Goal: Task Accomplishment & Management: Manage account settings

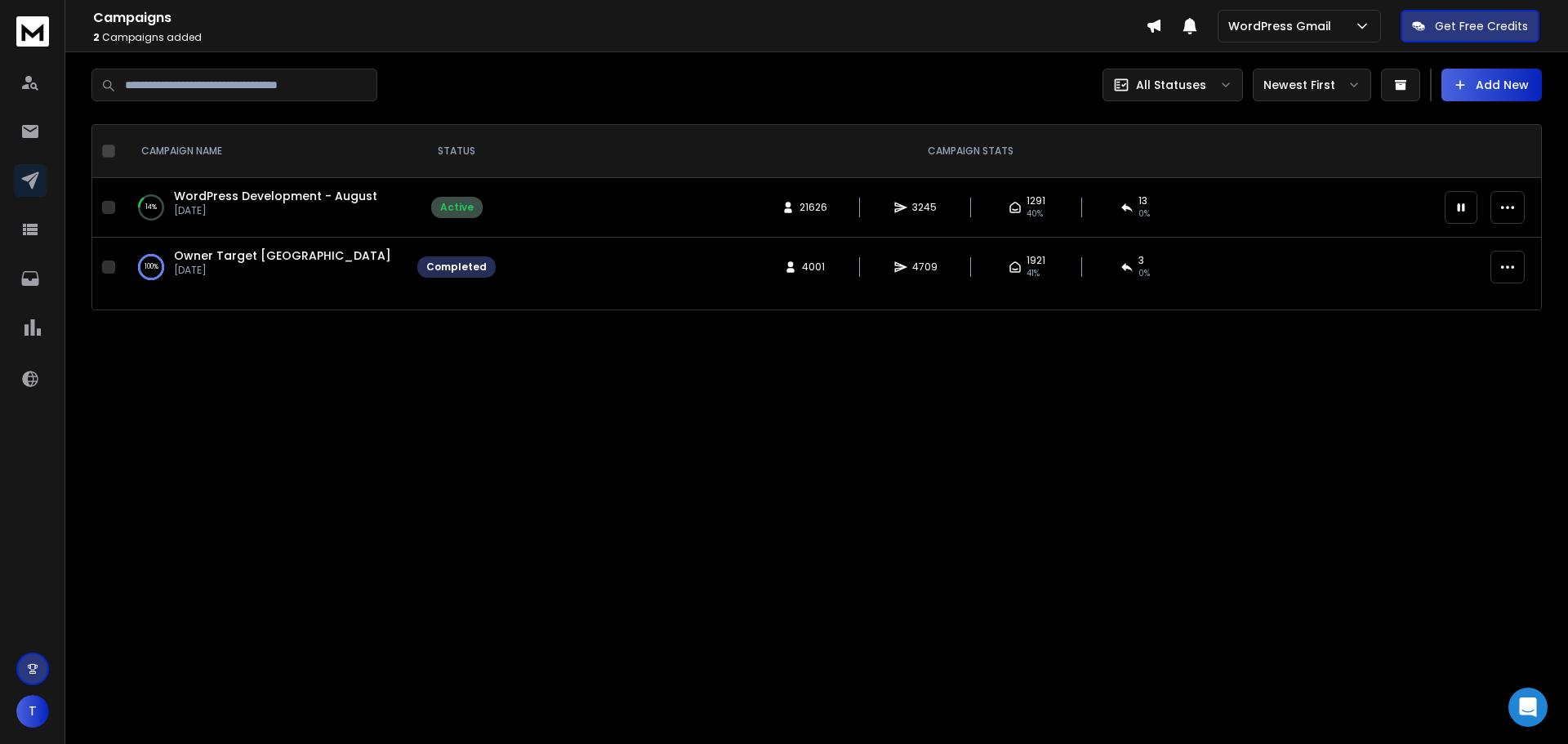
click at [293, 205] on p "[DATE]" at bounding box center [275, 210] width 203 height 13
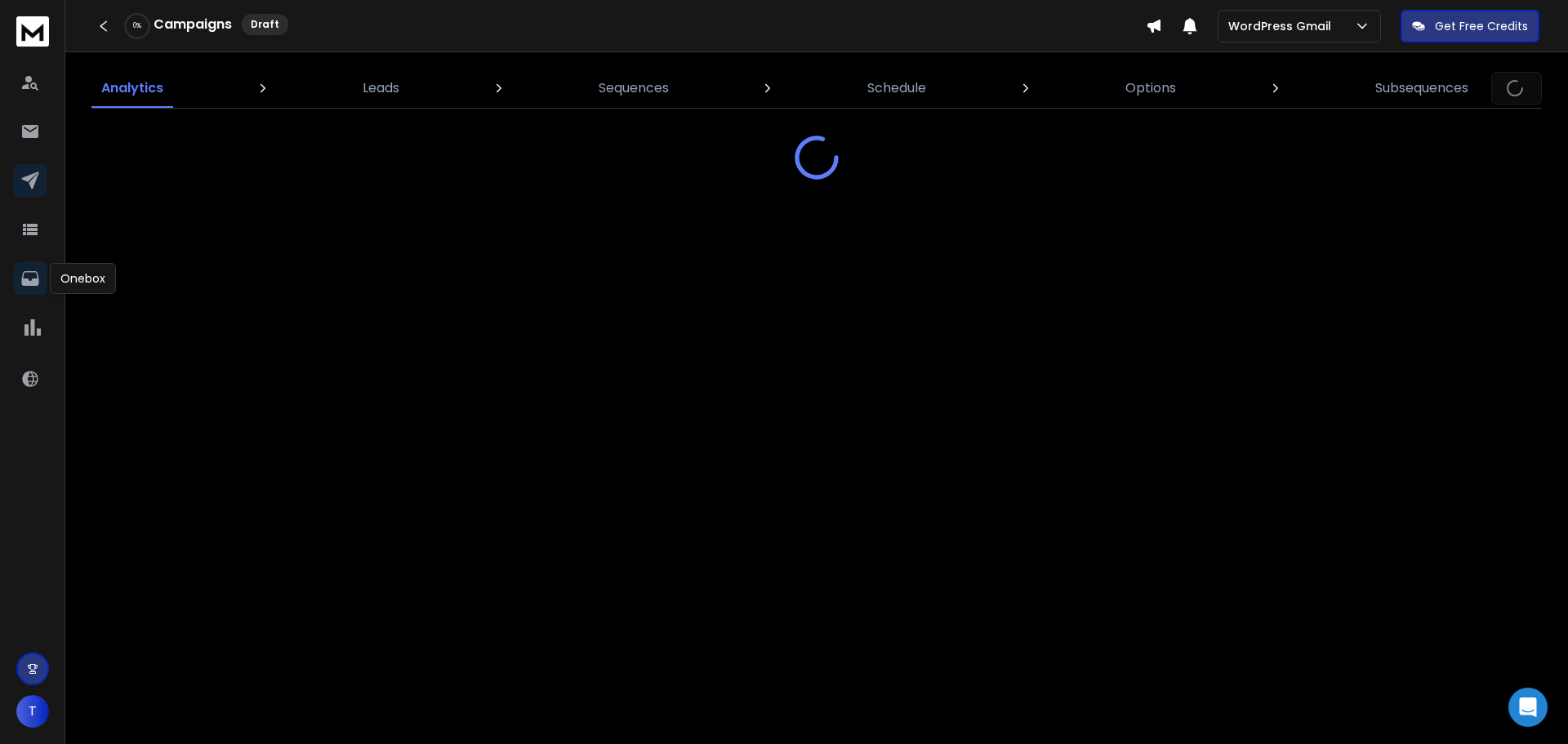
click at [31, 281] on icon at bounding box center [30, 279] width 18 height 15
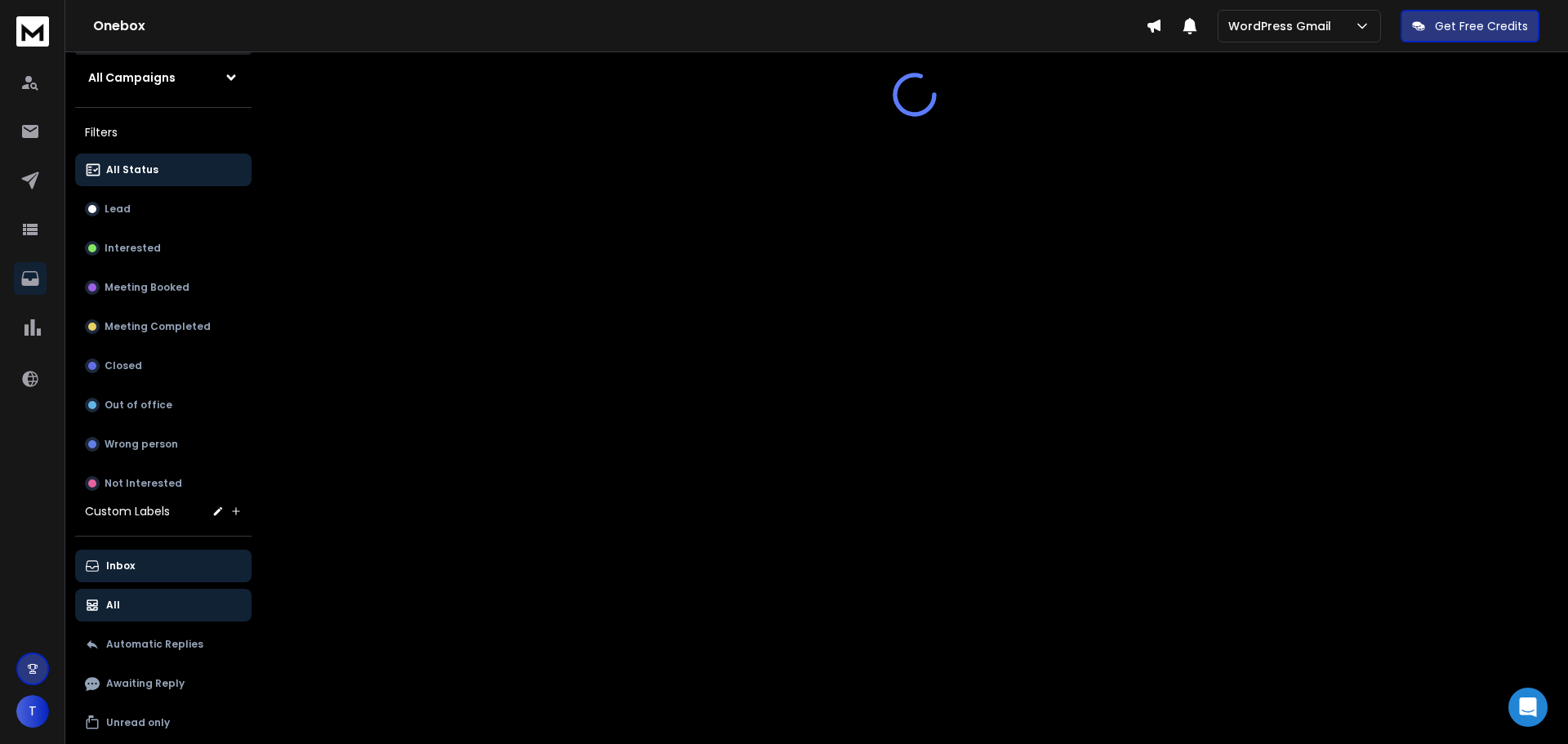
scroll to position [155, 0]
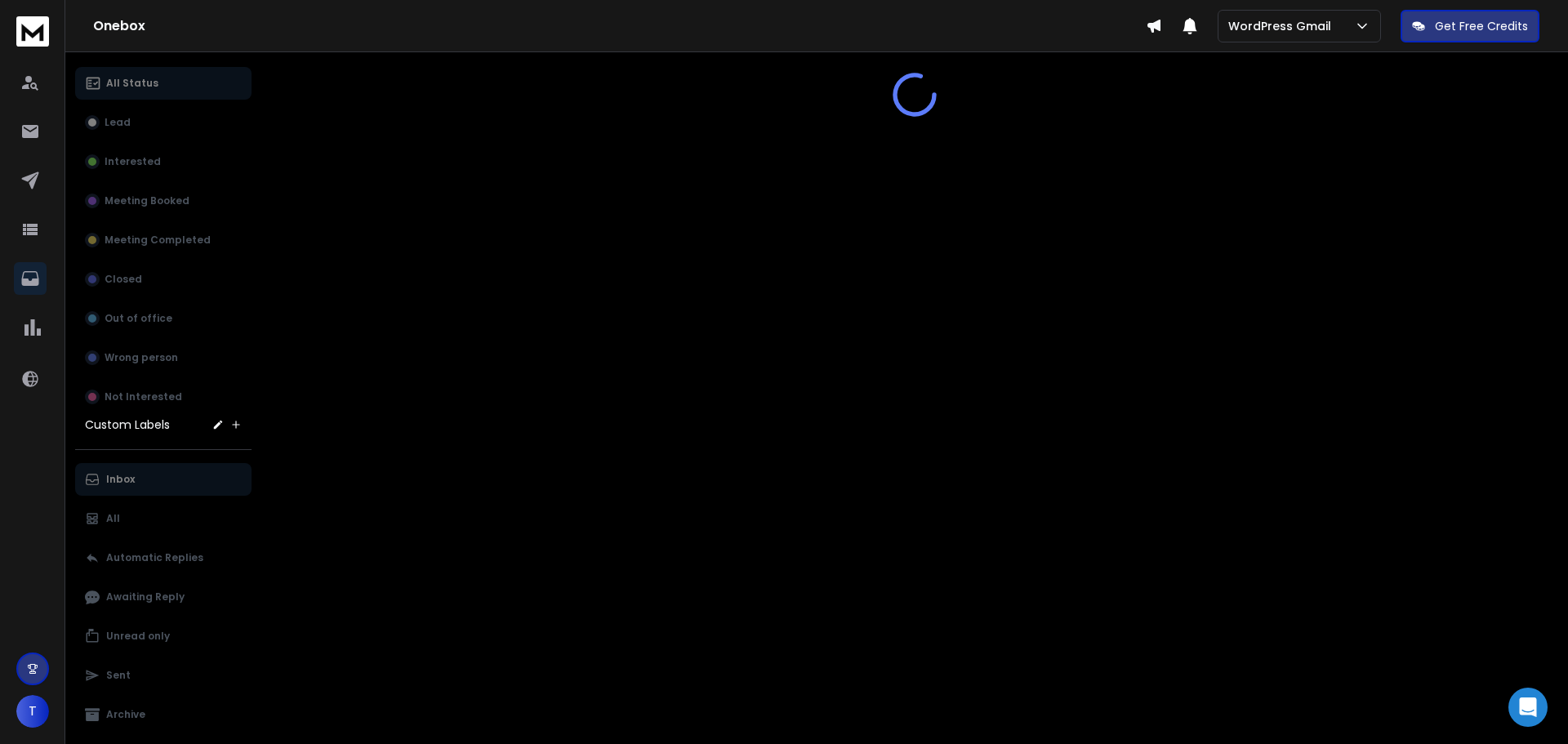
click at [159, 496] on div "Inbox All Automatic Replies Awaiting Reply Unread only Sent Archive" at bounding box center [162, 597] width 176 height 268
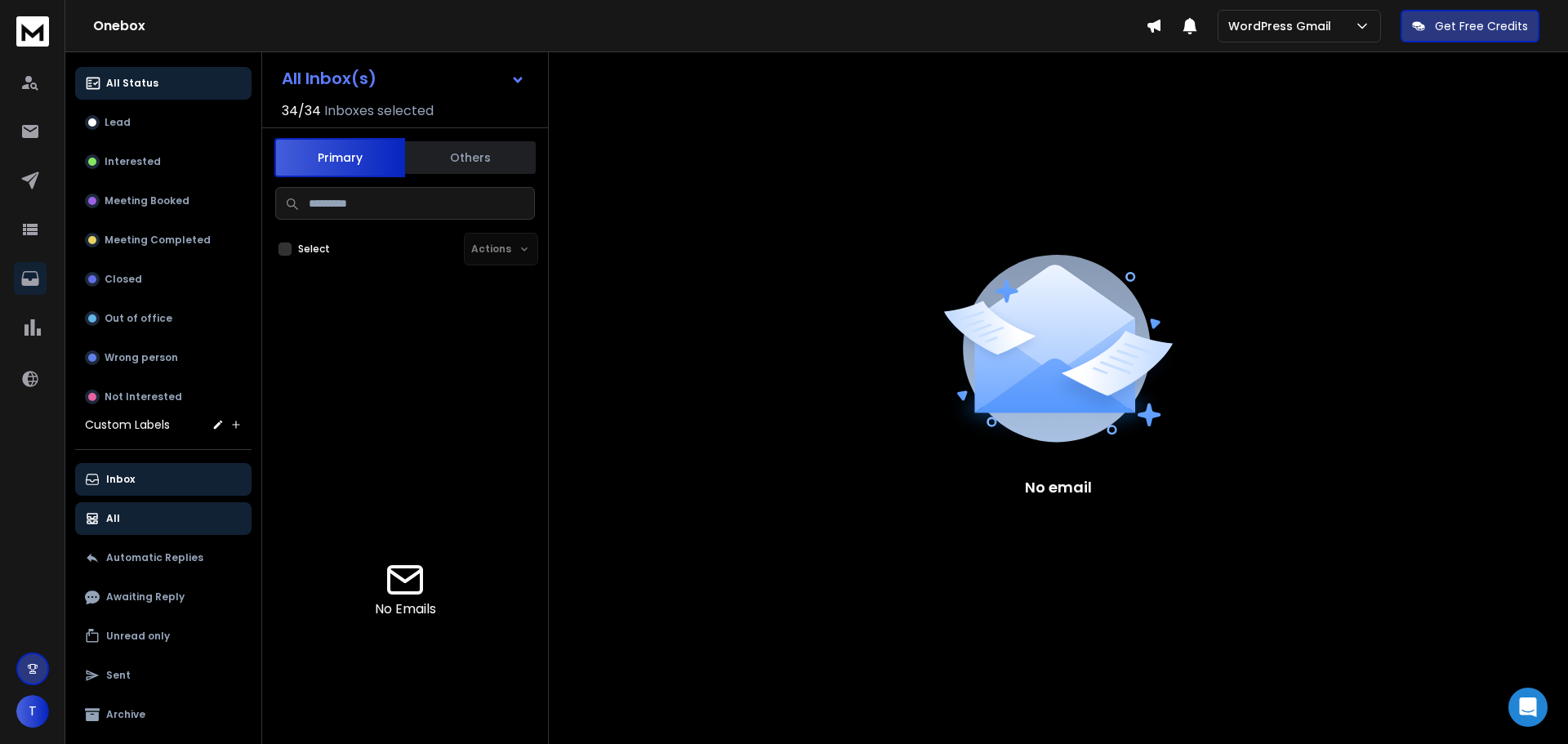
click at [147, 510] on button "All" at bounding box center [162, 518] width 176 height 32
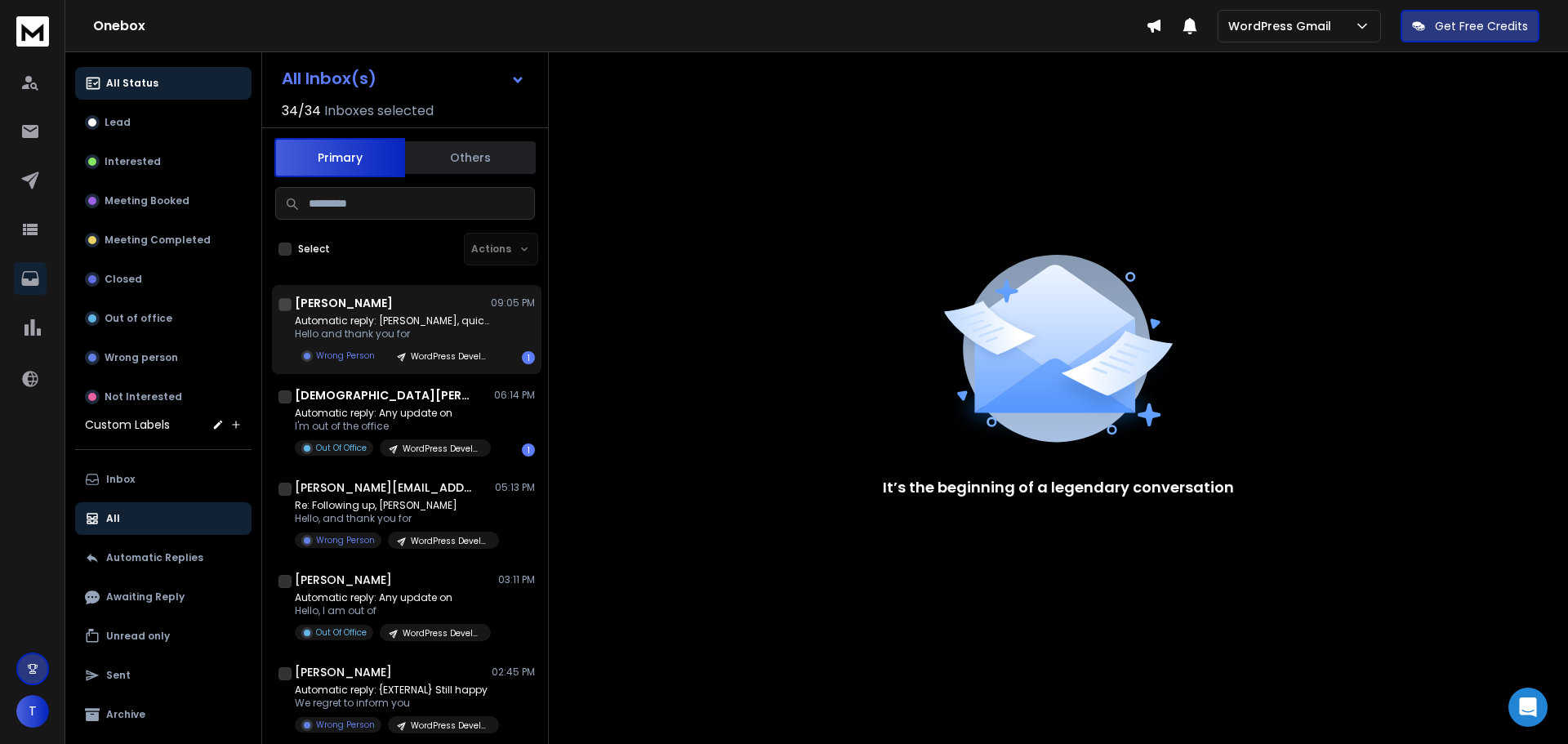
click at [453, 307] on div "[PERSON_NAME] 09:05 PM" at bounding box center [414, 303] width 240 height 17
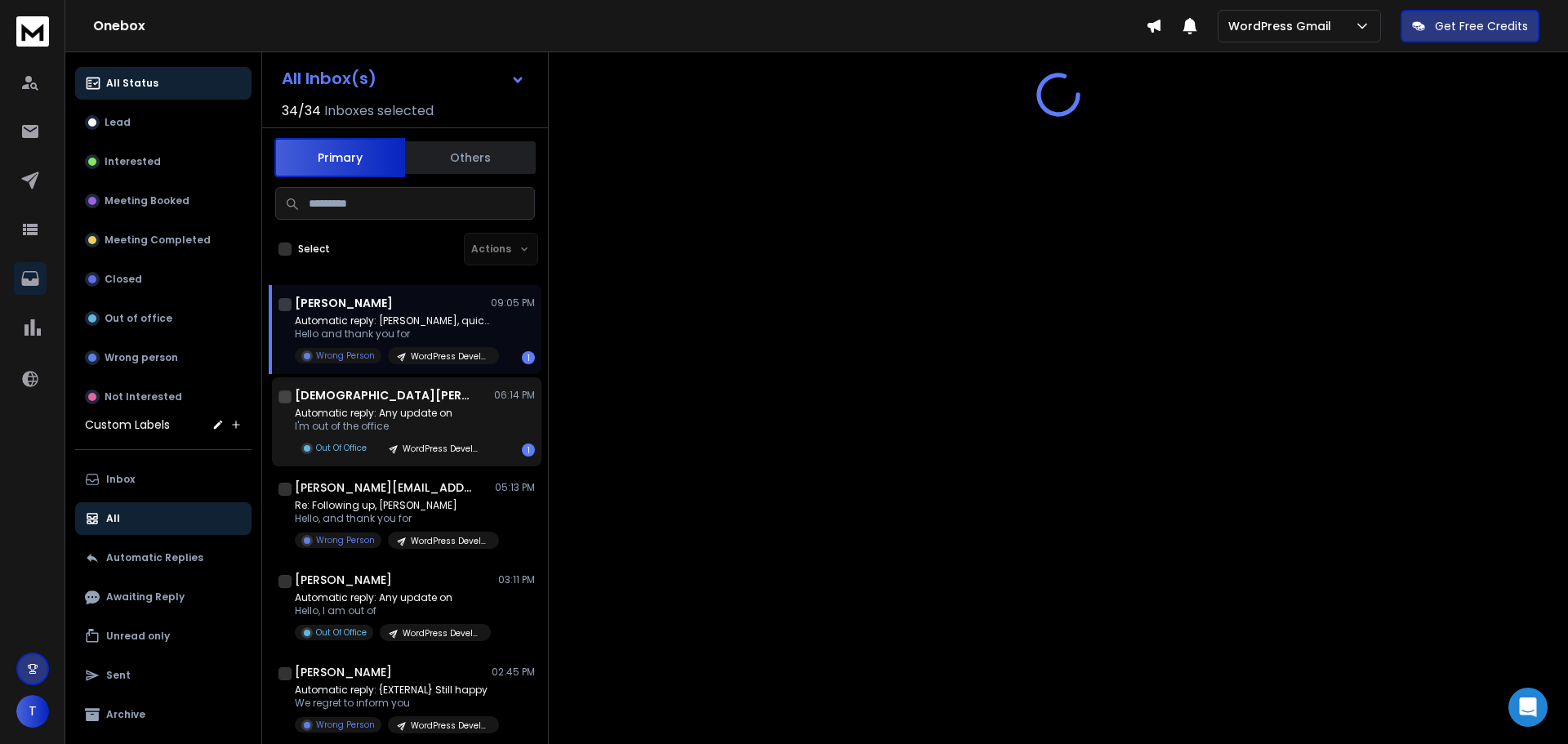
click at [407, 393] on div "[DEMOGRAPHIC_DATA][PERSON_NAME] 06:14 PM" at bounding box center [414, 395] width 240 height 17
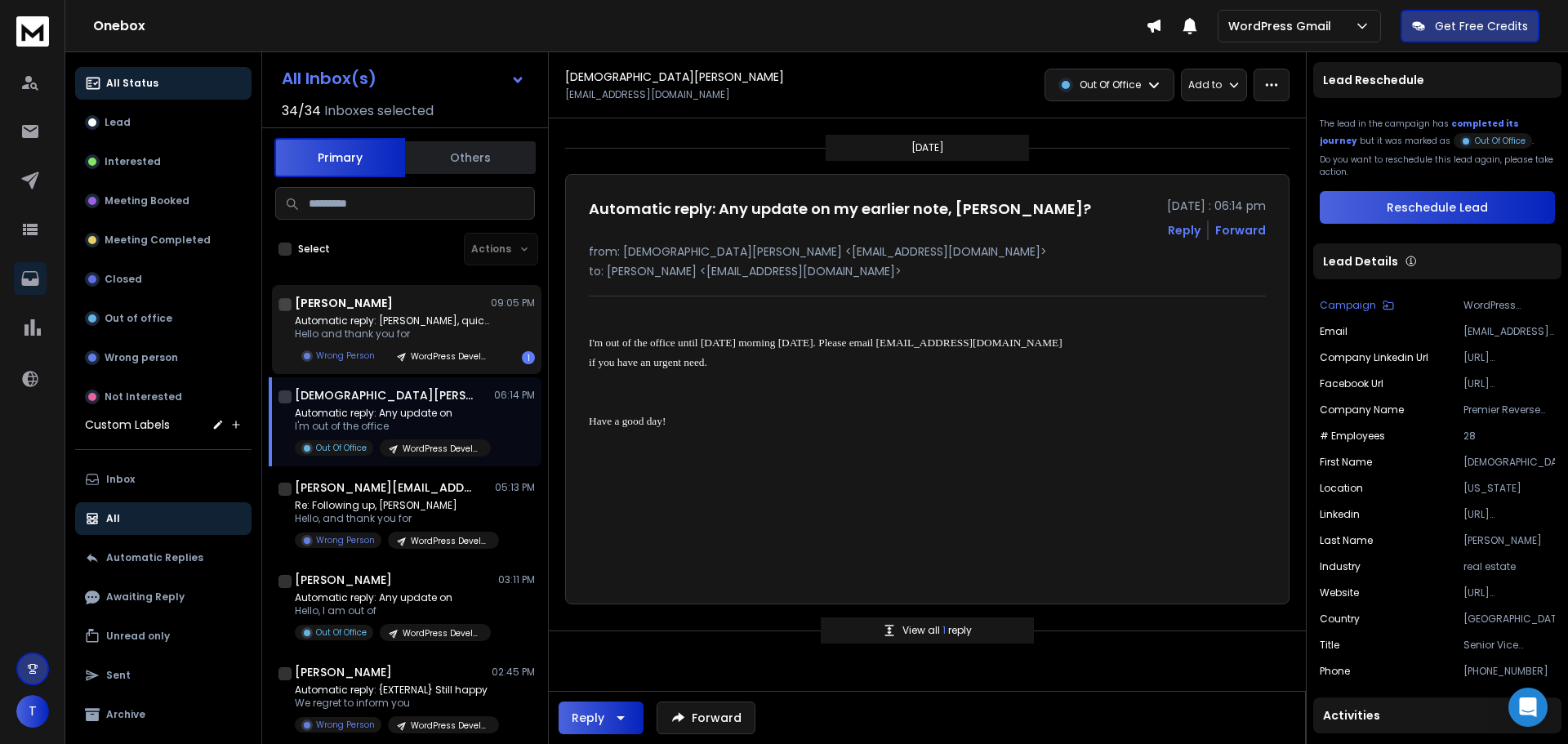
click at [437, 318] on p "Automatic reply: [PERSON_NAME], quick website" at bounding box center [392, 321] width 196 height 13
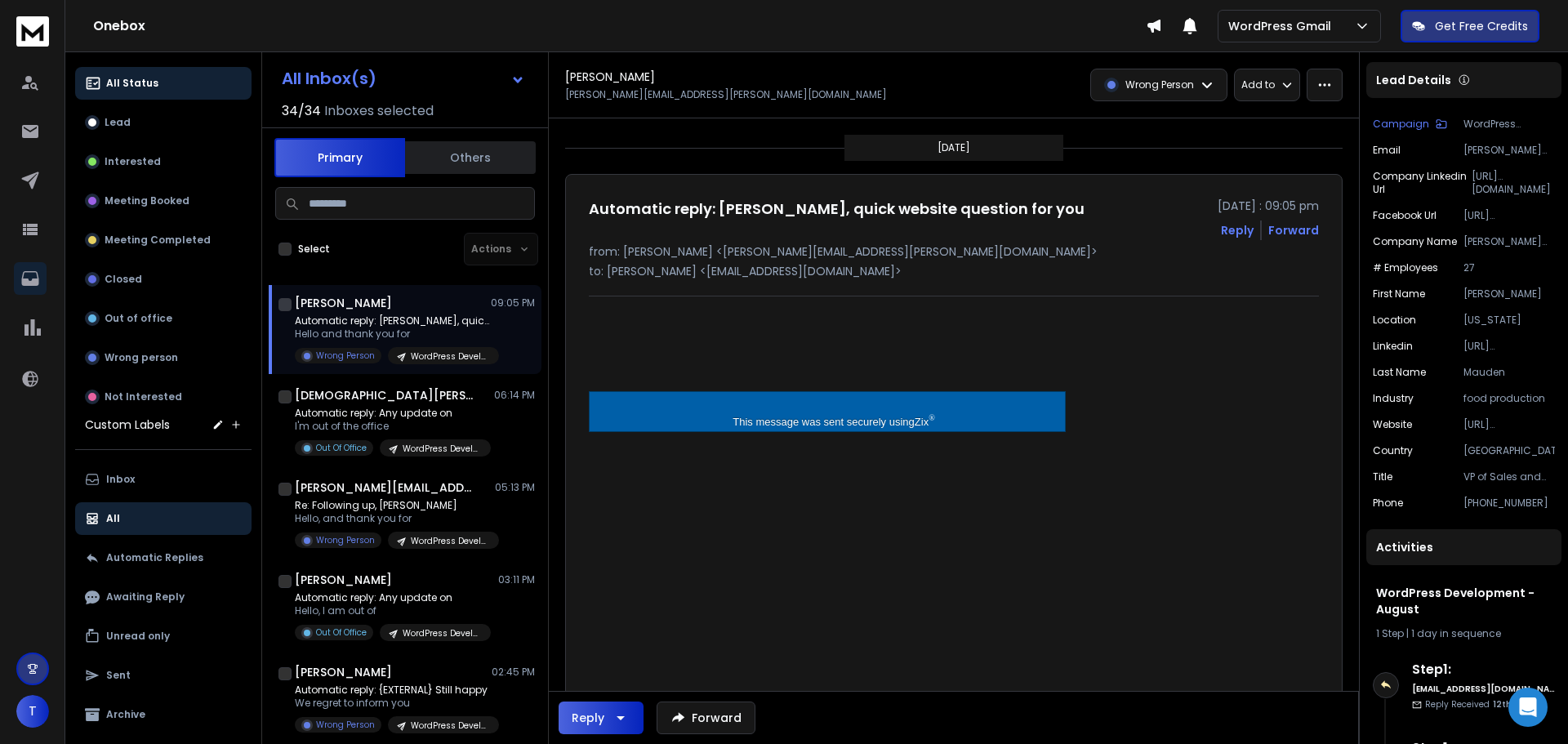
click at [834, 418] on span "This message was sent securely using" at bounding box center [823, 421] width 182 height 12
click at [160, 476] on button "Inbox" at bounding box center [162, 479] width 176 height 32
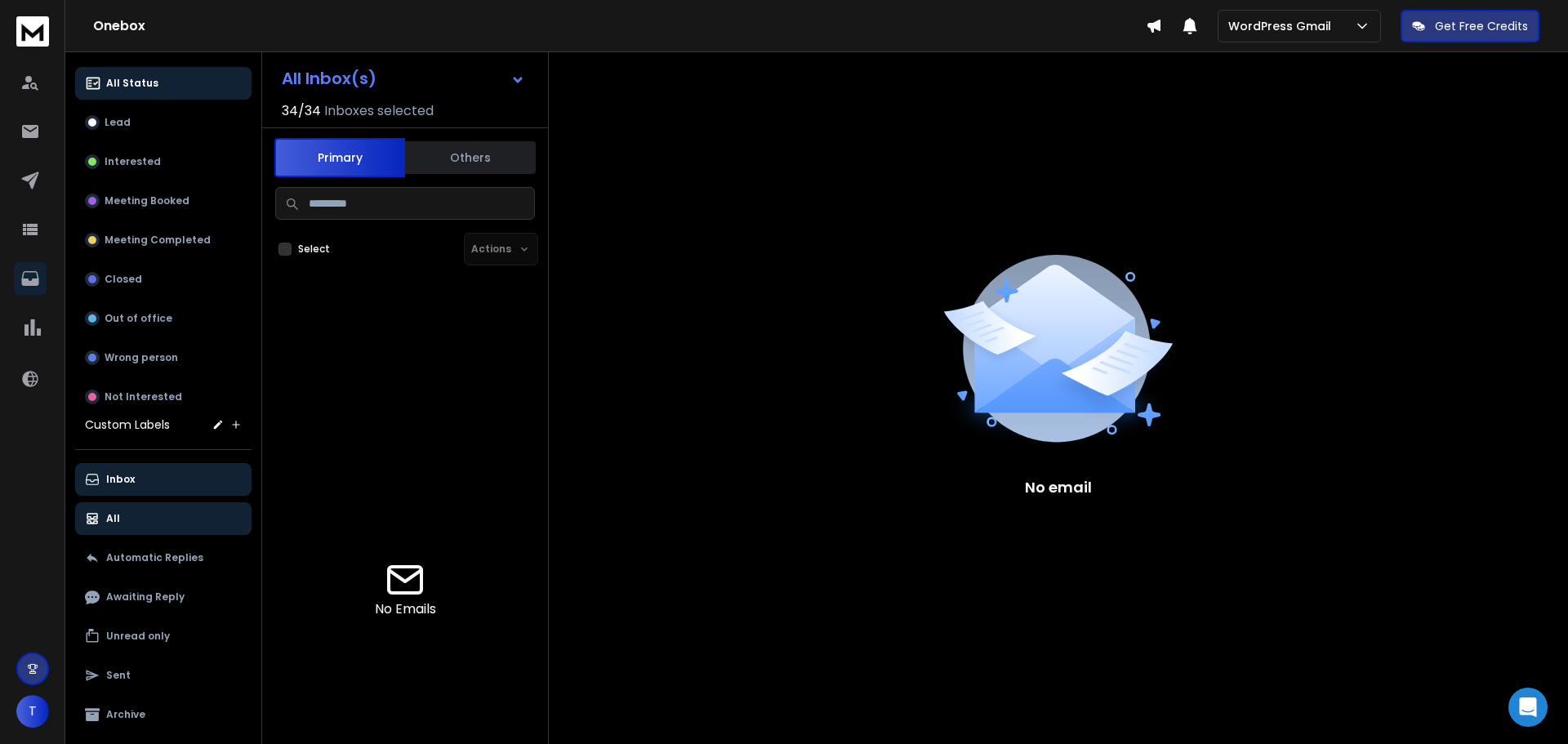
click at [174, 509] on button "All" at bounding box center [162, 518] width 176 height 32
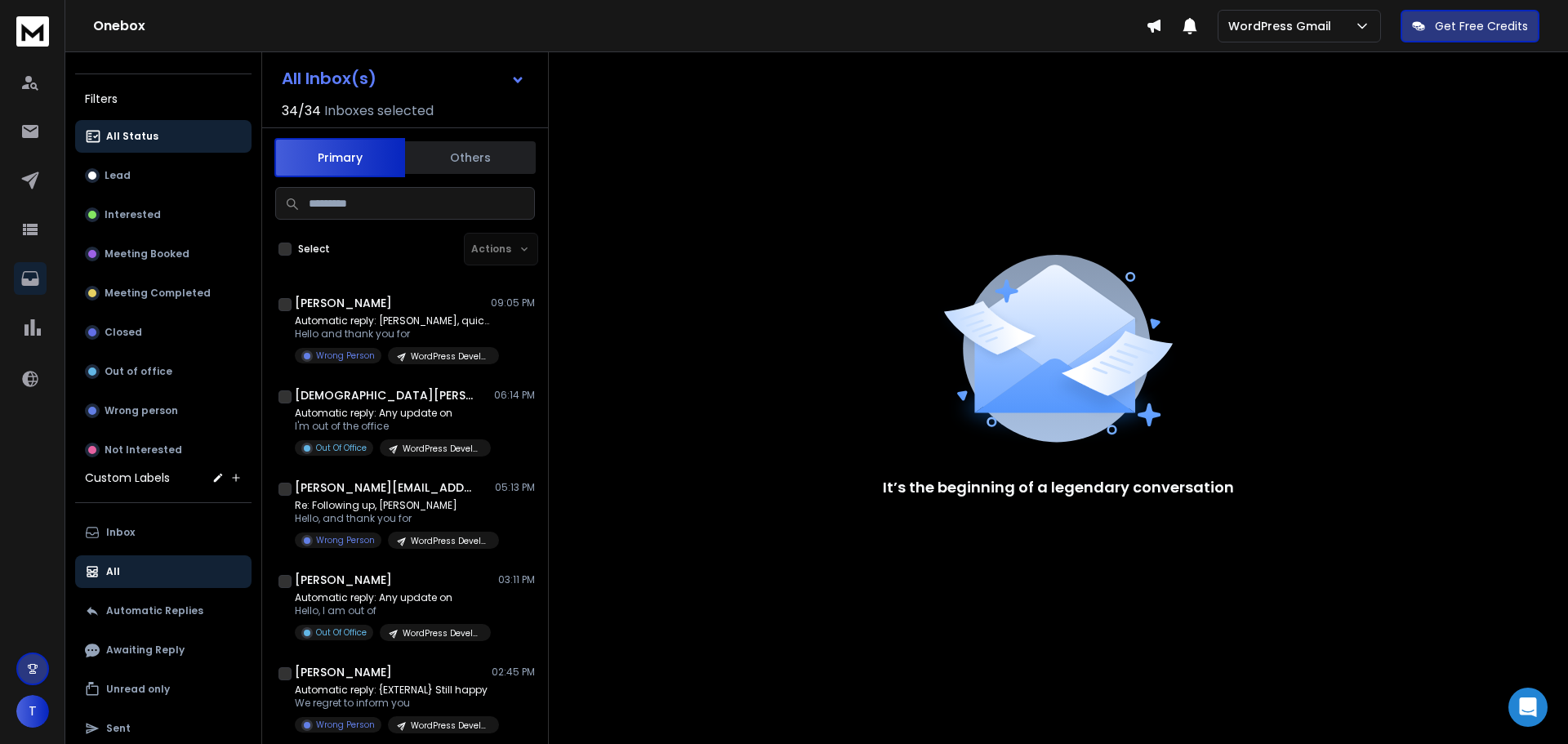
scroll to position [0, 0]
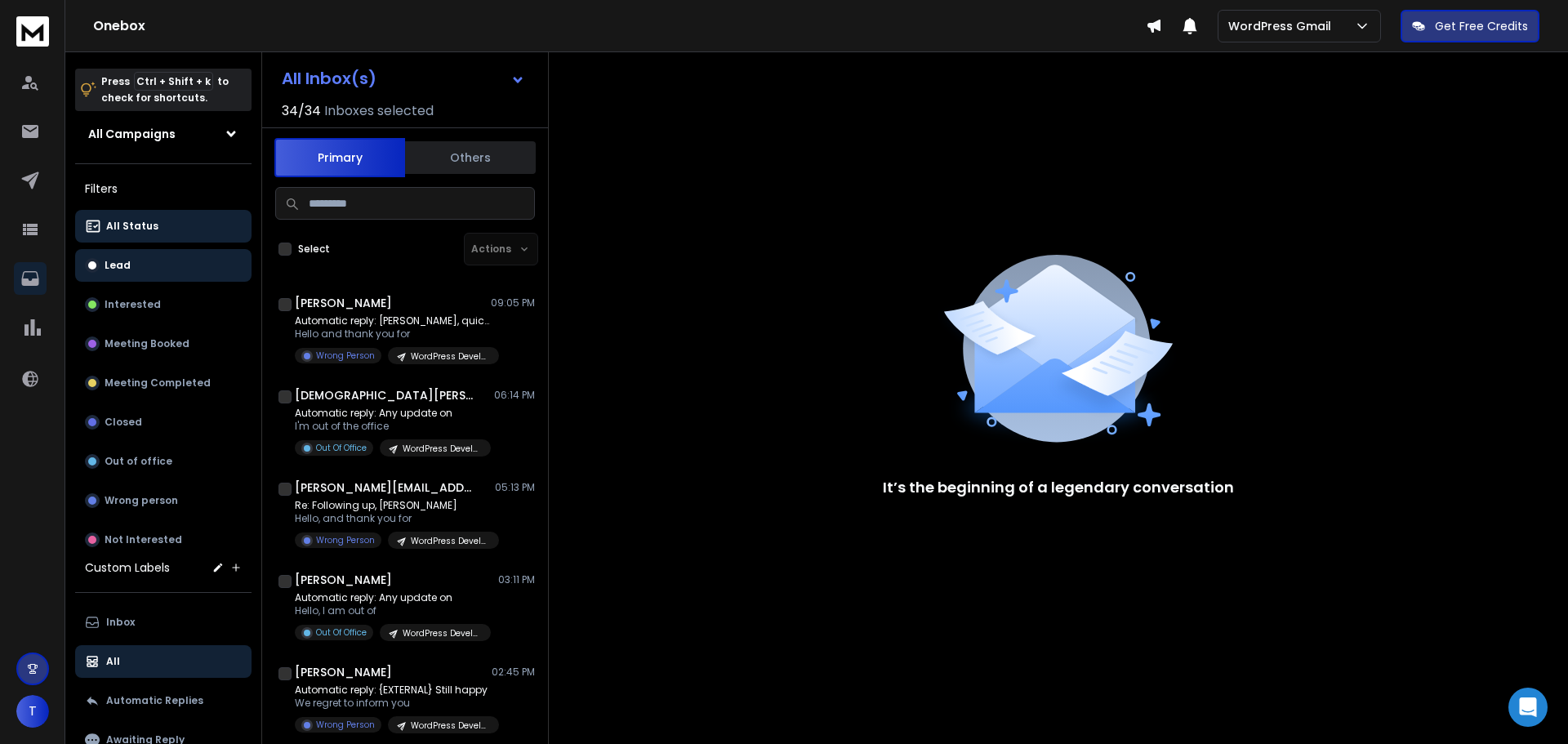
click at [145, 274] on button "Lead" at bounding box center [162, 265] width 176 height 32
